Goal: Information Seeking & Learning: Check status

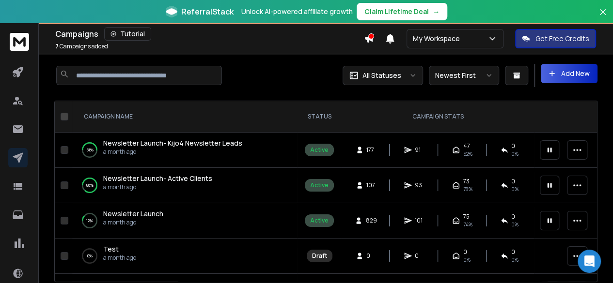
type button "on"
click at [129, 214] on span "Newsletter Launch" at bounding box center [133, 213] width 60 height 9
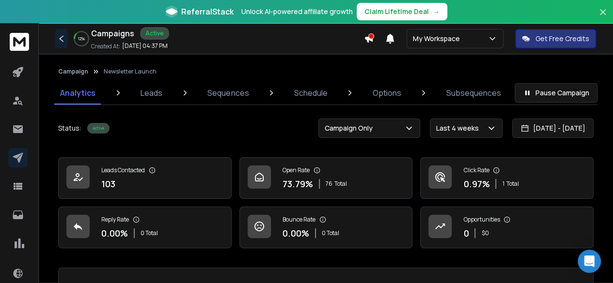
click at [60, 47] on button at bounding box center [61, 38] width 13 height 19
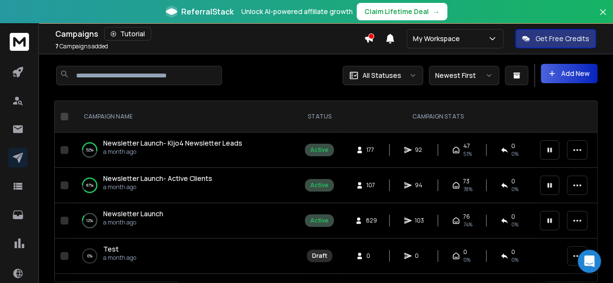
click at [145, 179] on span "Newsletter Launch- Active Clients" at bounding box center [157, 178] width 109 height 9
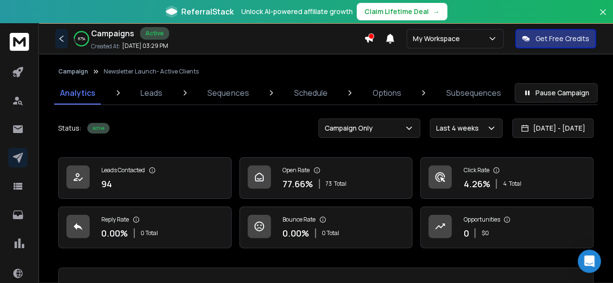
click at [62, 34] on icon at bounding box center [61, 38] width 9 height 9
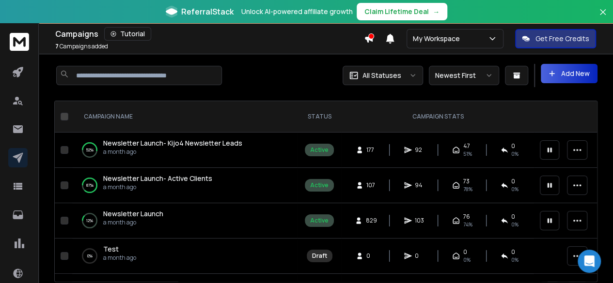
click at [229, 141] on span "Newsletter Launch- Kijo4 Newsletter Leads" at bounding box center [172, 143] width 139 height 9
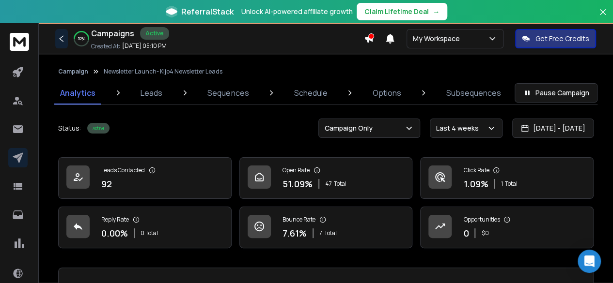
click at [58, 43] on icon at bounding box center [61, 38] width 9 height 9
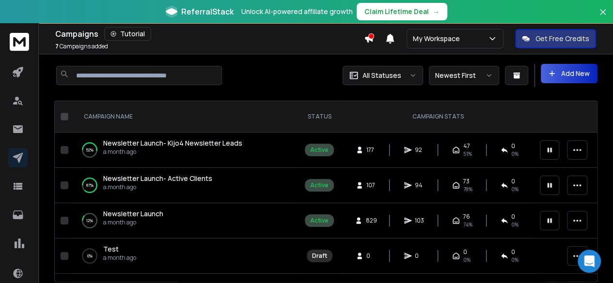
click at [162, 179] on span "Newsletter Launch- Active Clients" at bounding box center [157, 178] width 109 height 9
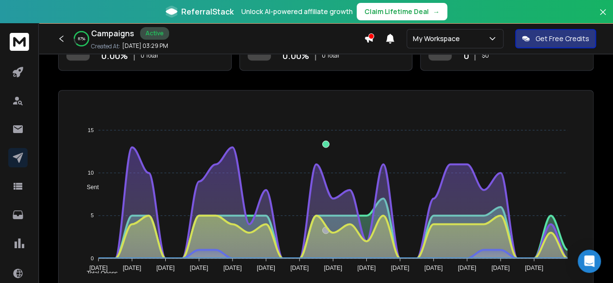
scroll to position [194, 0]
